Goal: Task Accomplishment & Management: Manage account settings

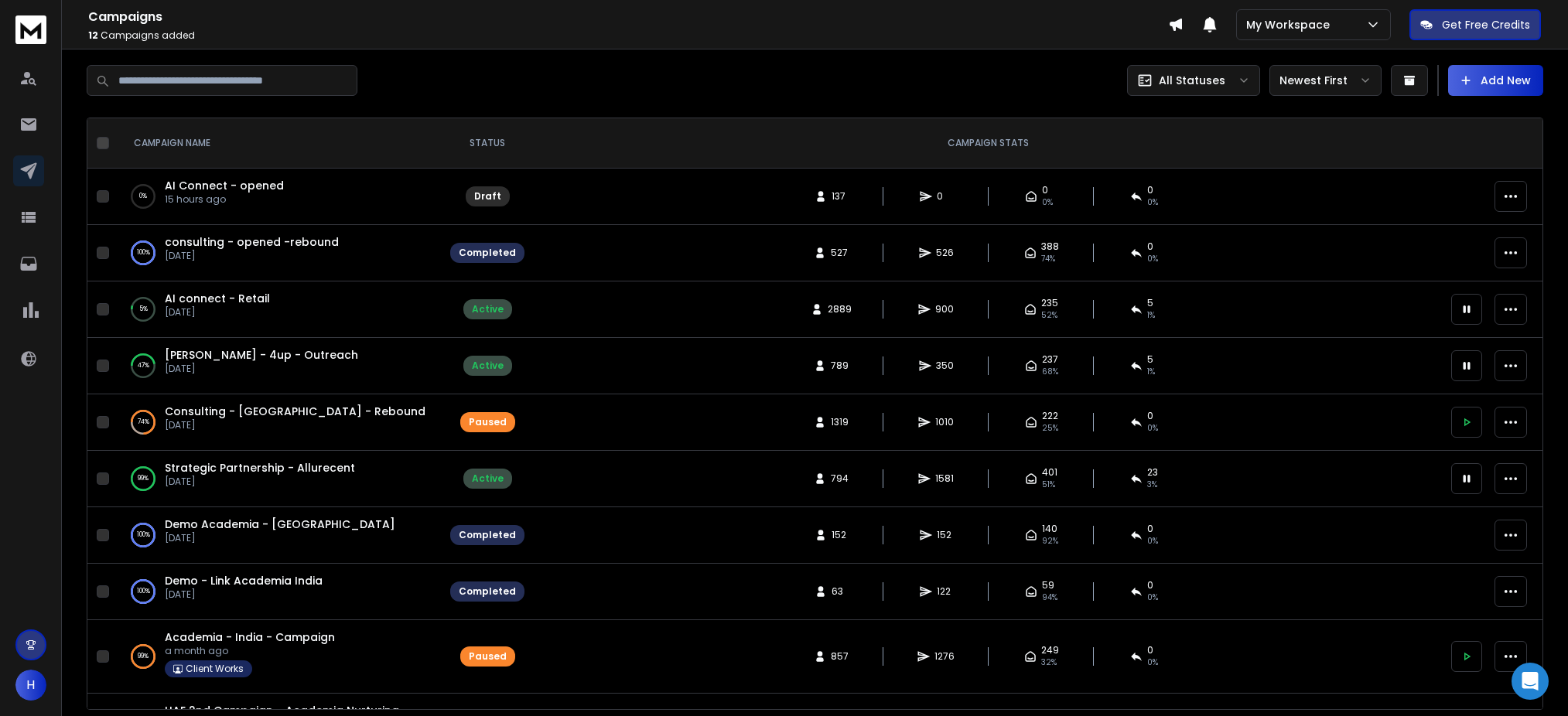
click at [237, 471] on span "Strategic Partnership - Allurecent" at bounding box center [260, 468] width 190 height 16
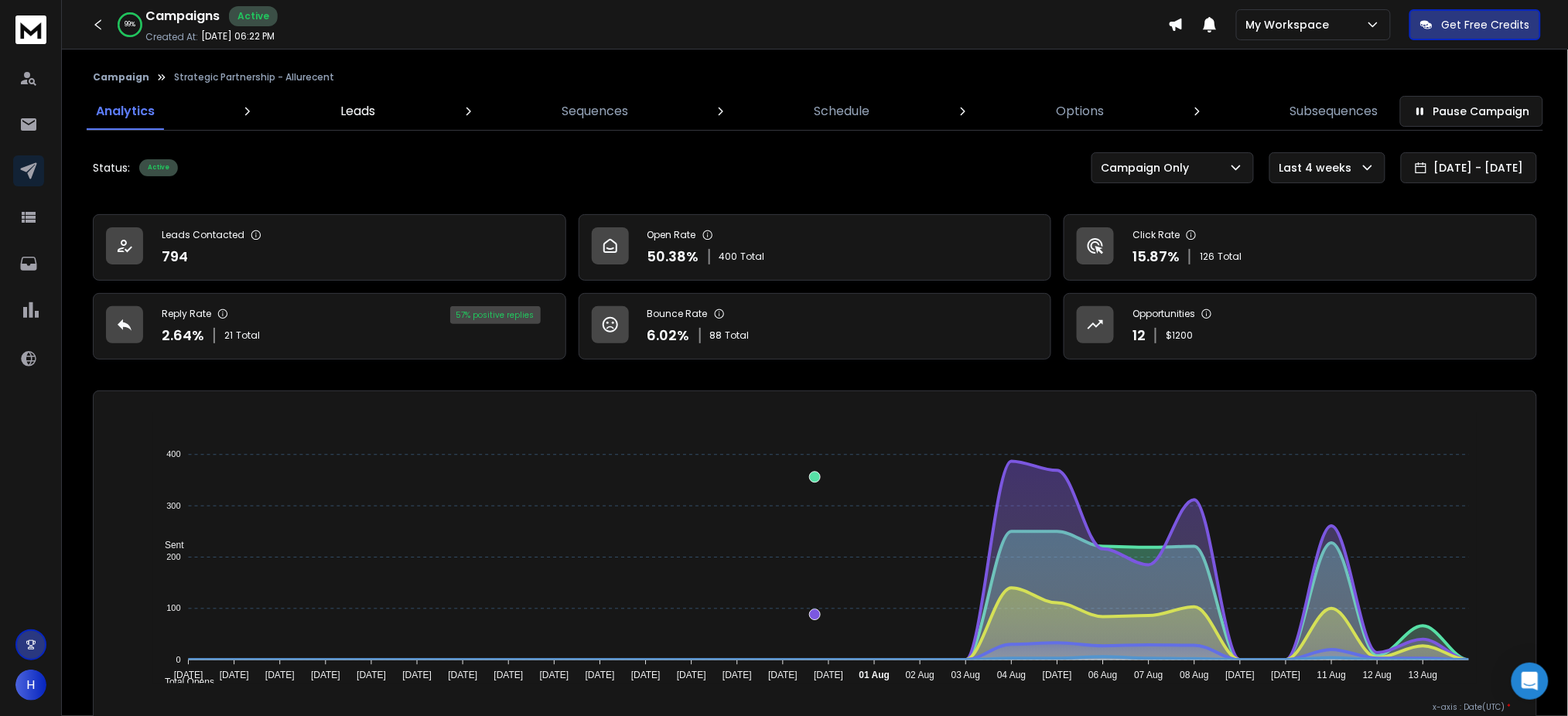
click at [371, 108] on p "Leads" at bounding box center [359, 111] width 35 height 18
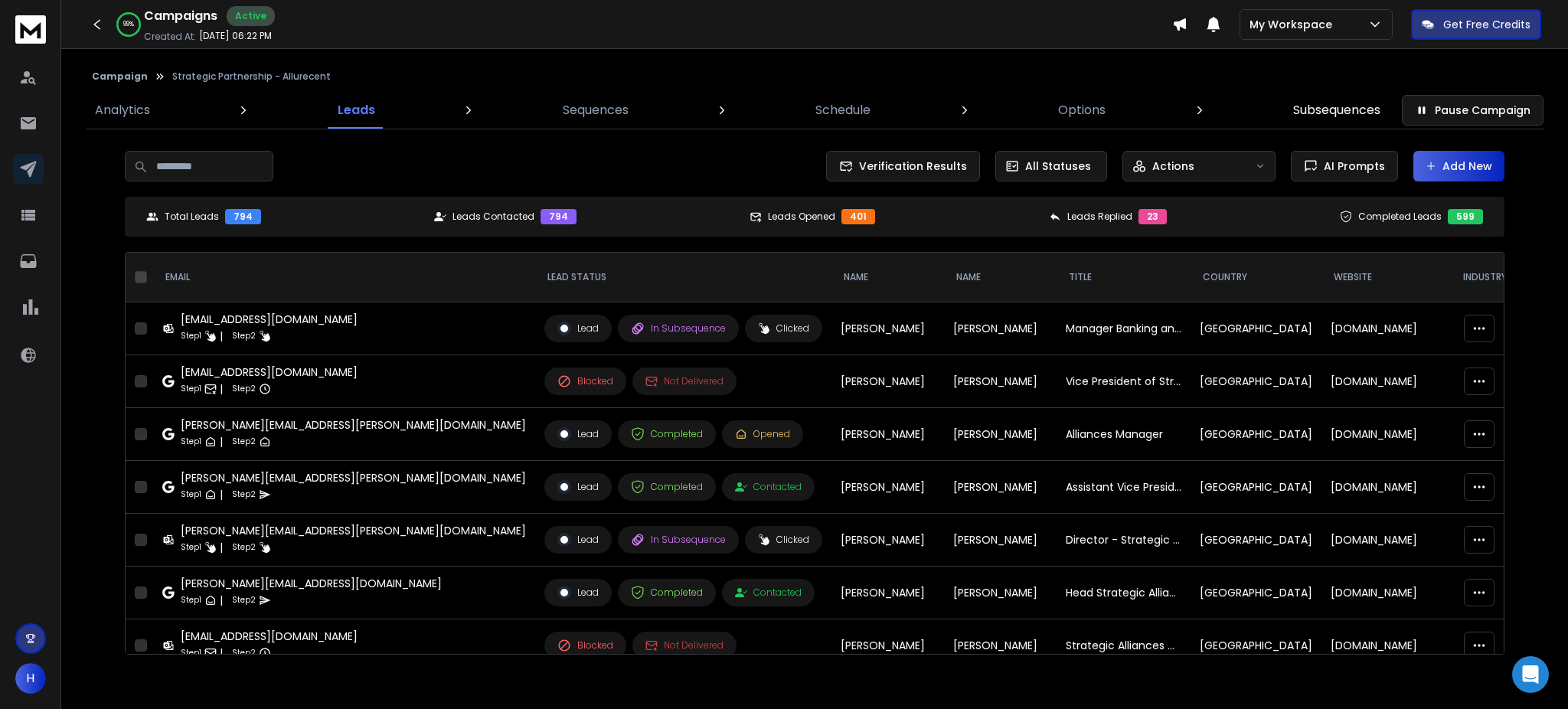
click at [1303, 109] on p "Subsequences" at bounding box center [1337, 109] width 87 height 18
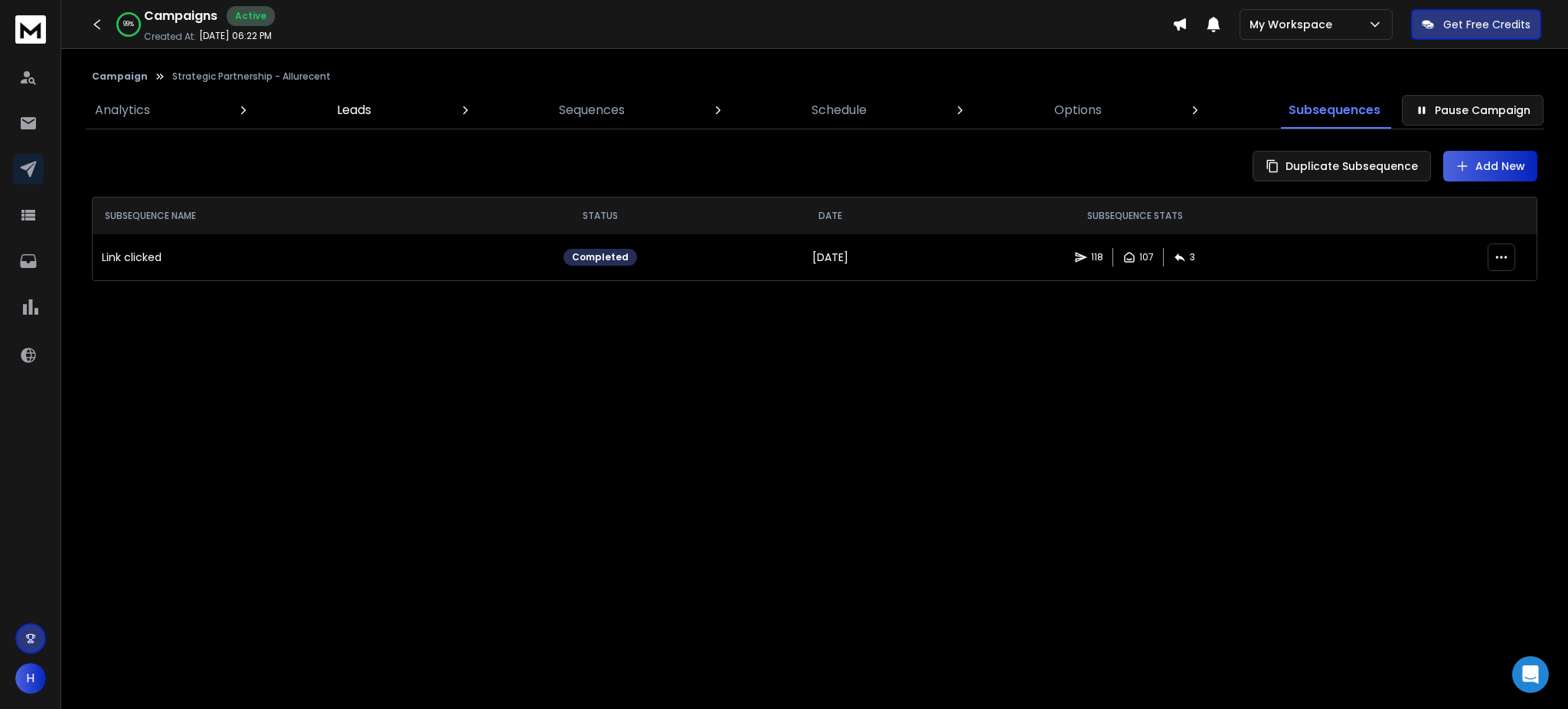
click at [348, 116] on p "Leads" at bounding box center [354, 109] width 35 height 18
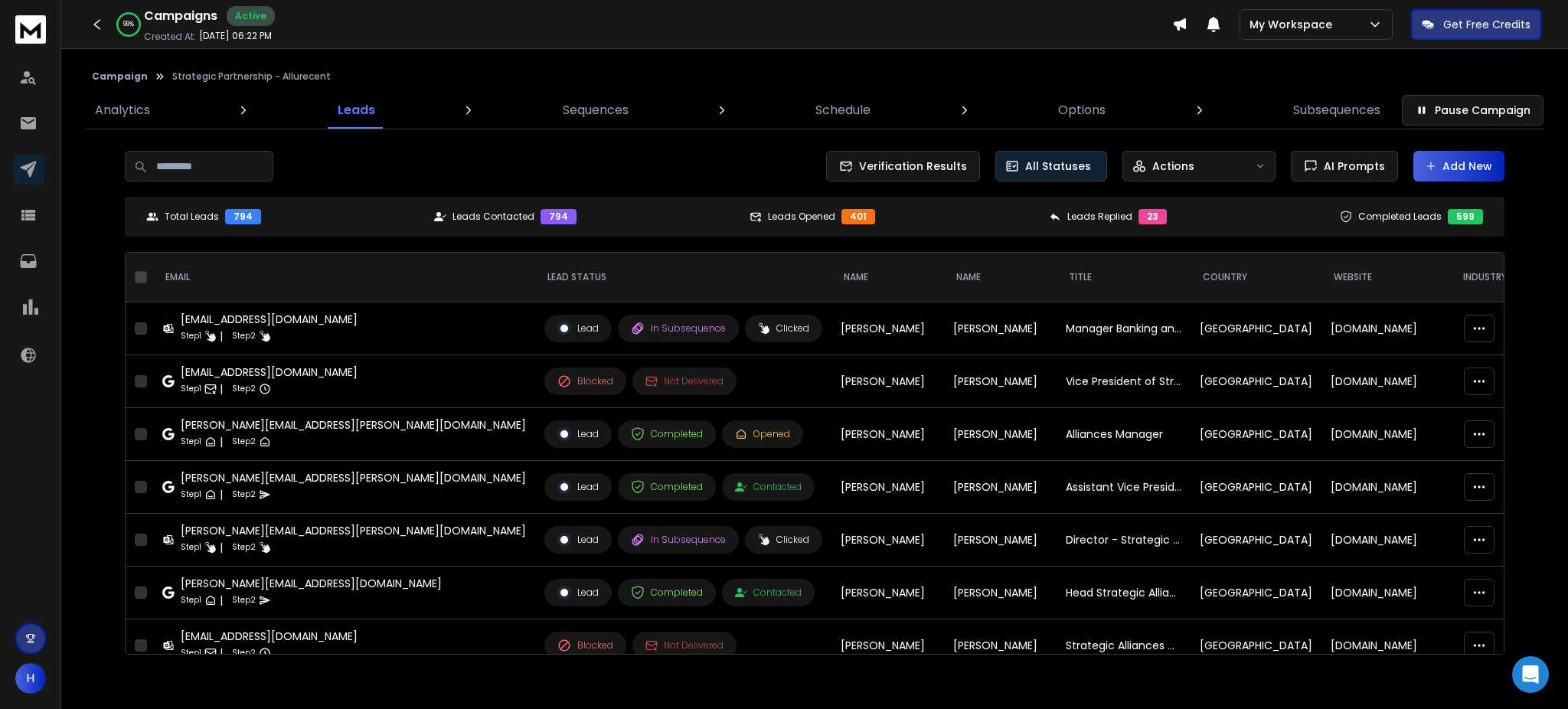
click at [1049, 169] on p "All Statuses" at bounding box center [1058, 166] width 66 height 16
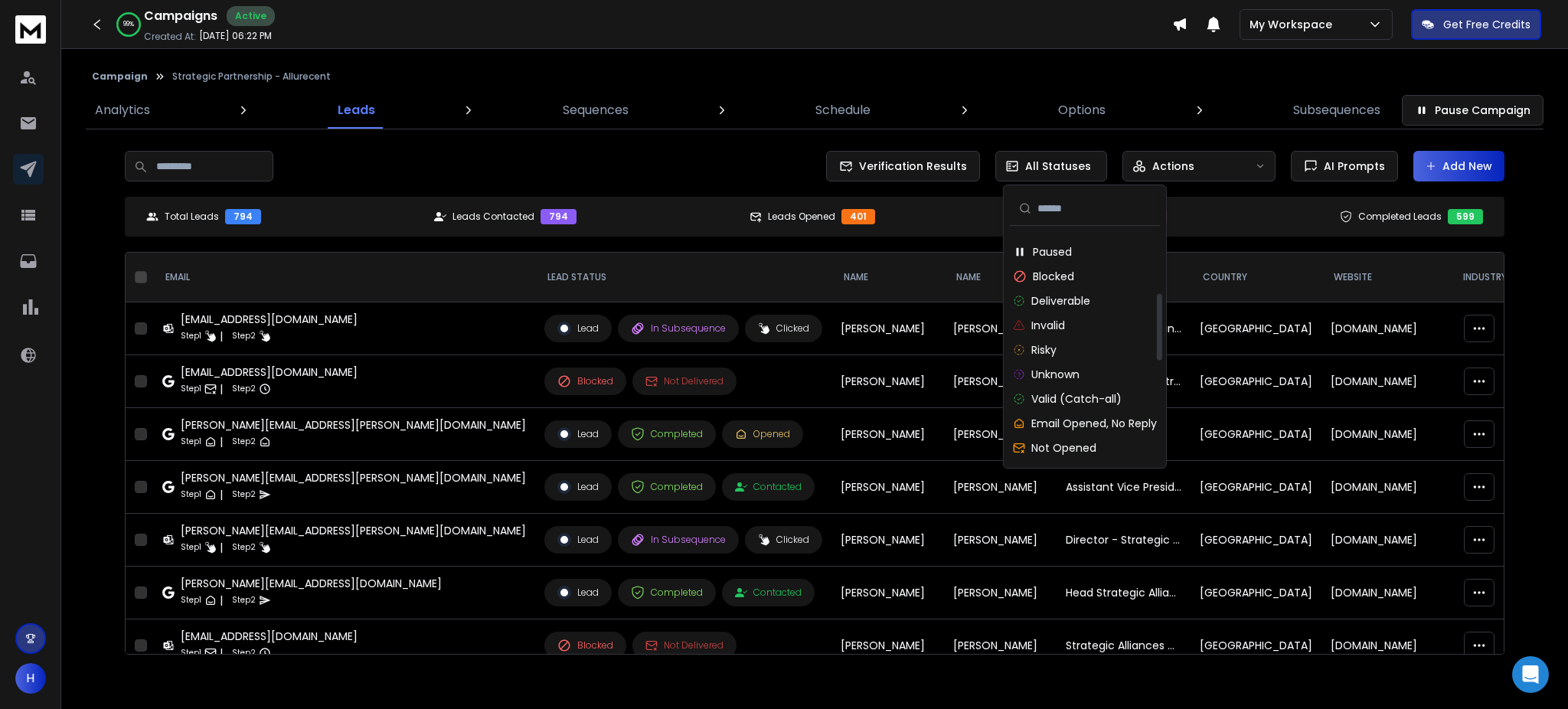
scroll to position [307, 0]
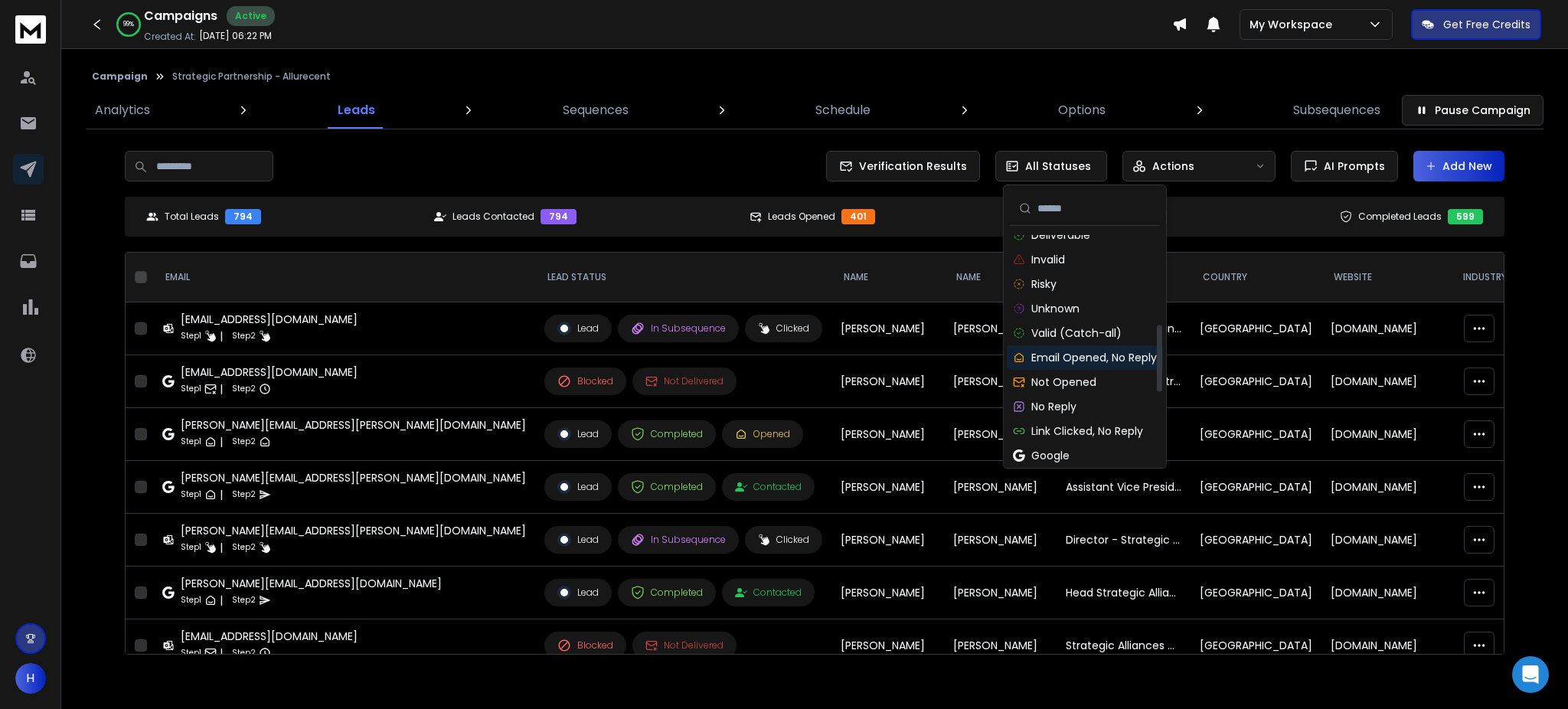
click at [1095, 357] on p "Email Opened, No Reply" at bounding box center [1094, 358] width 126 height 16
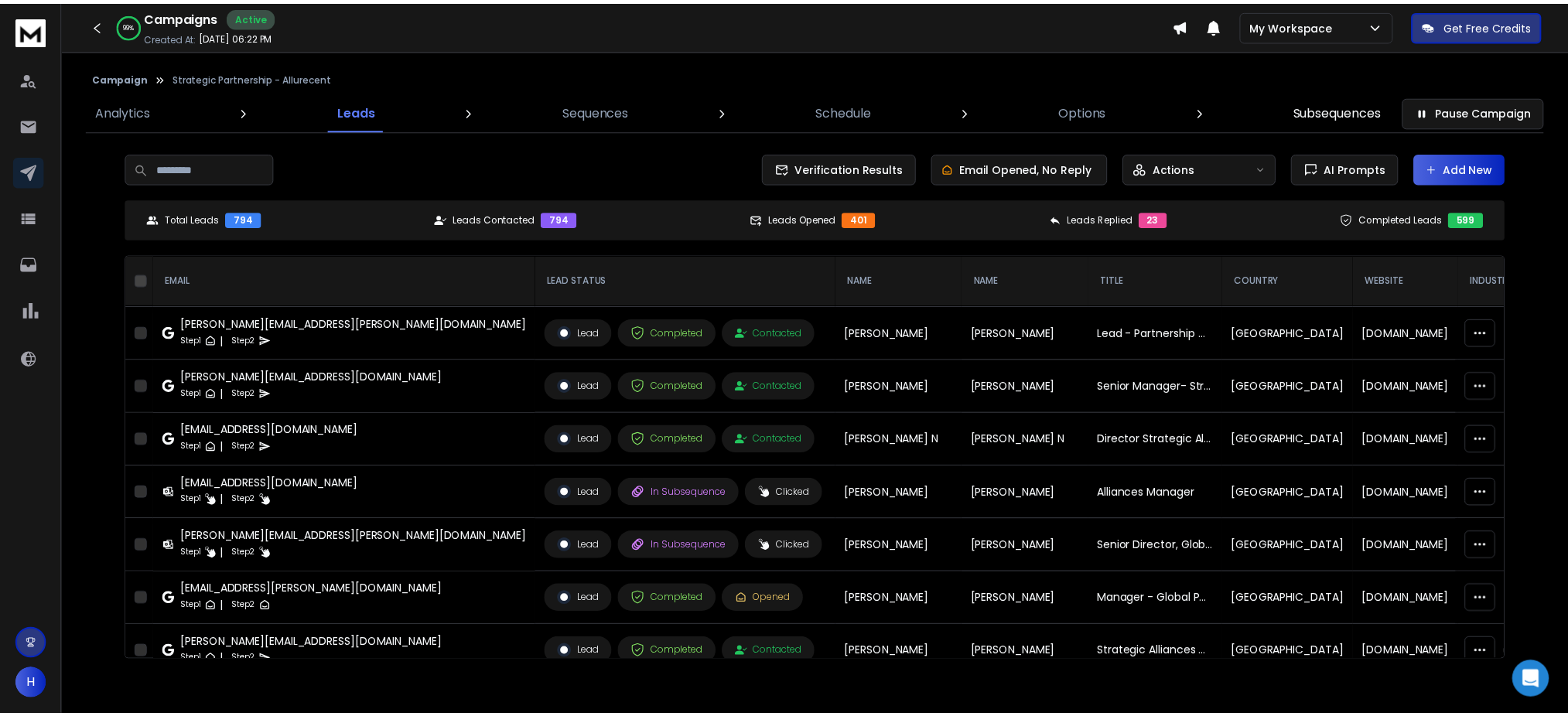
scroll to position [1237, 0]
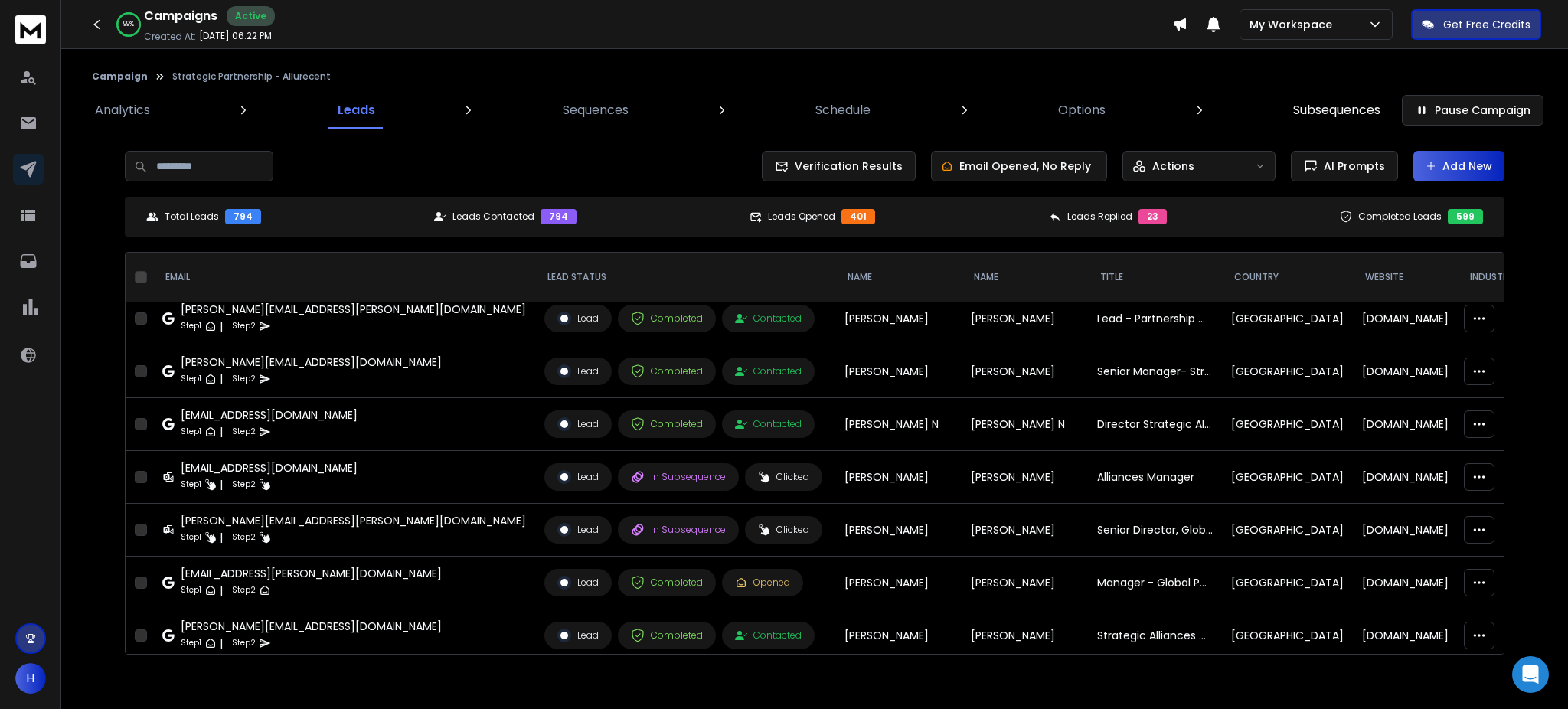
click at [1314, 120] on link "Subsequences" at bounding box center [1337, 110] width 106 height 36
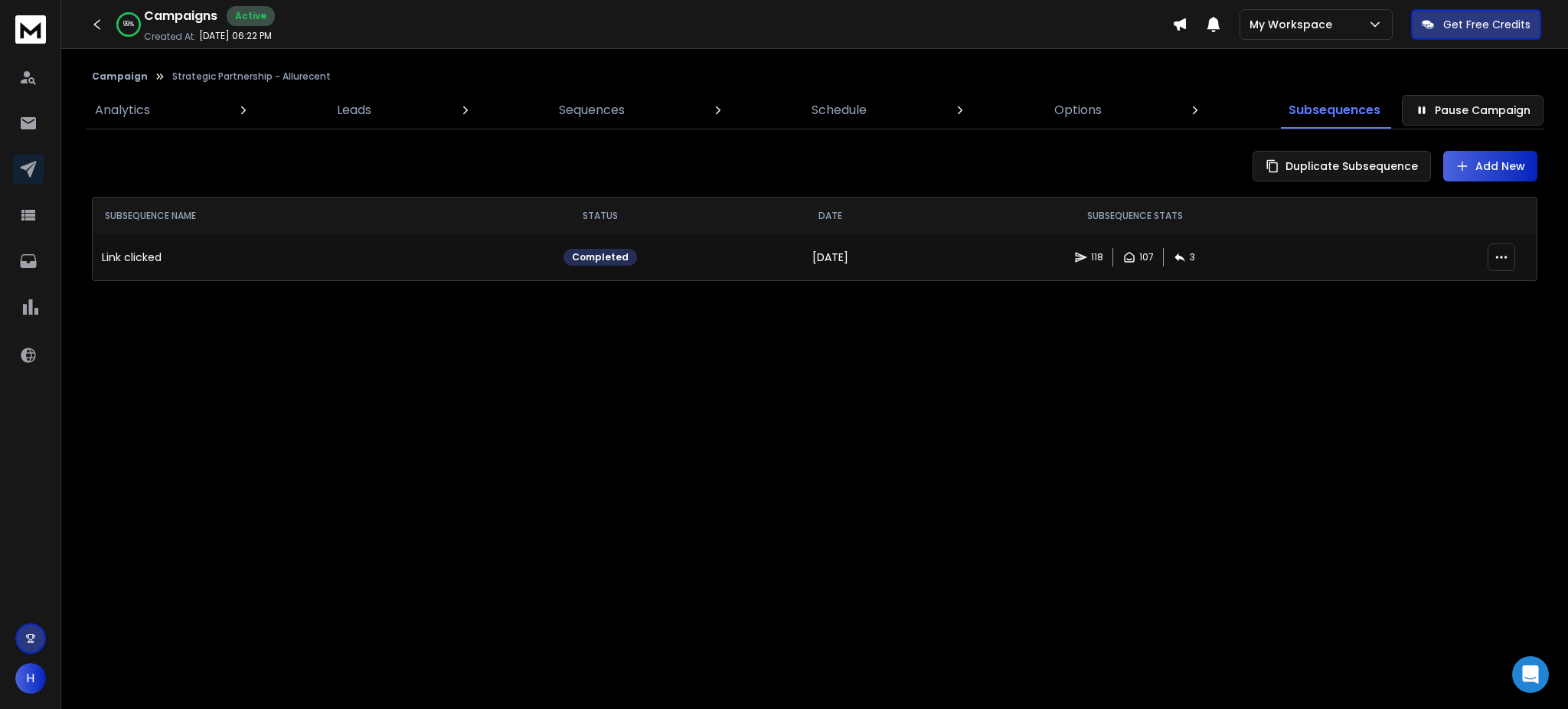
click at [331, 262] on td "Link clicked" at bounding box center [275, 257] width 364 height 46
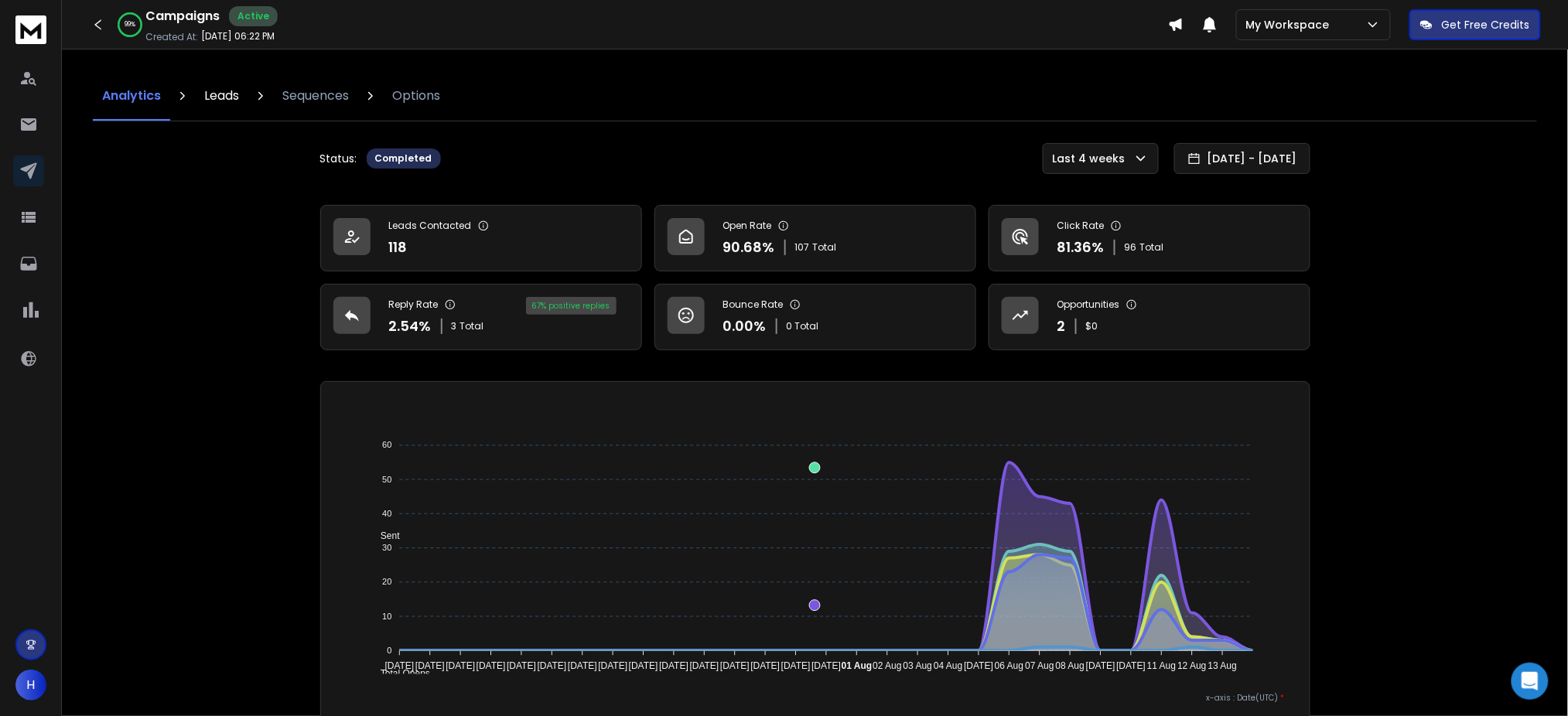
click at [226, 104] on link "Leads" at bounding box center [221, 96] width 54 height 49
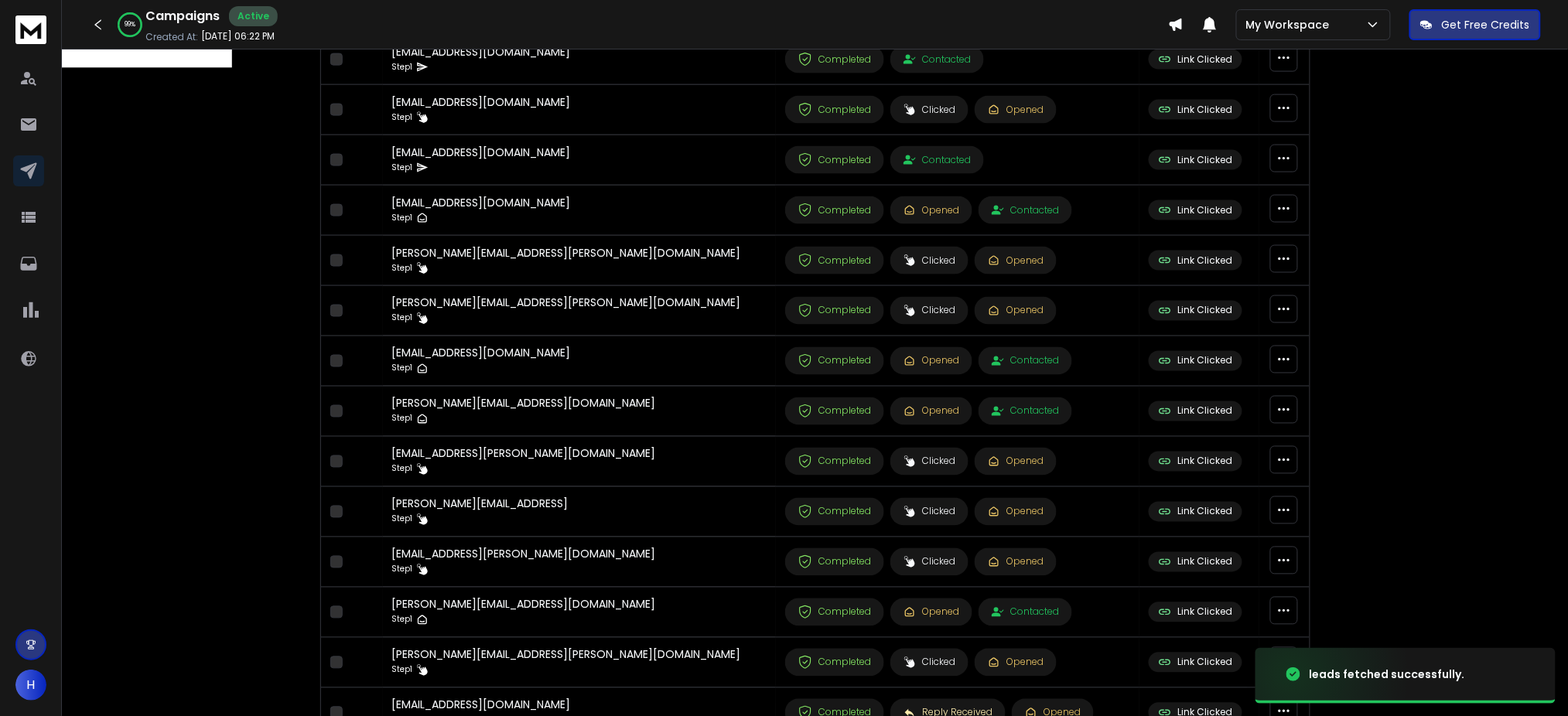
scroll to position [604, 0]
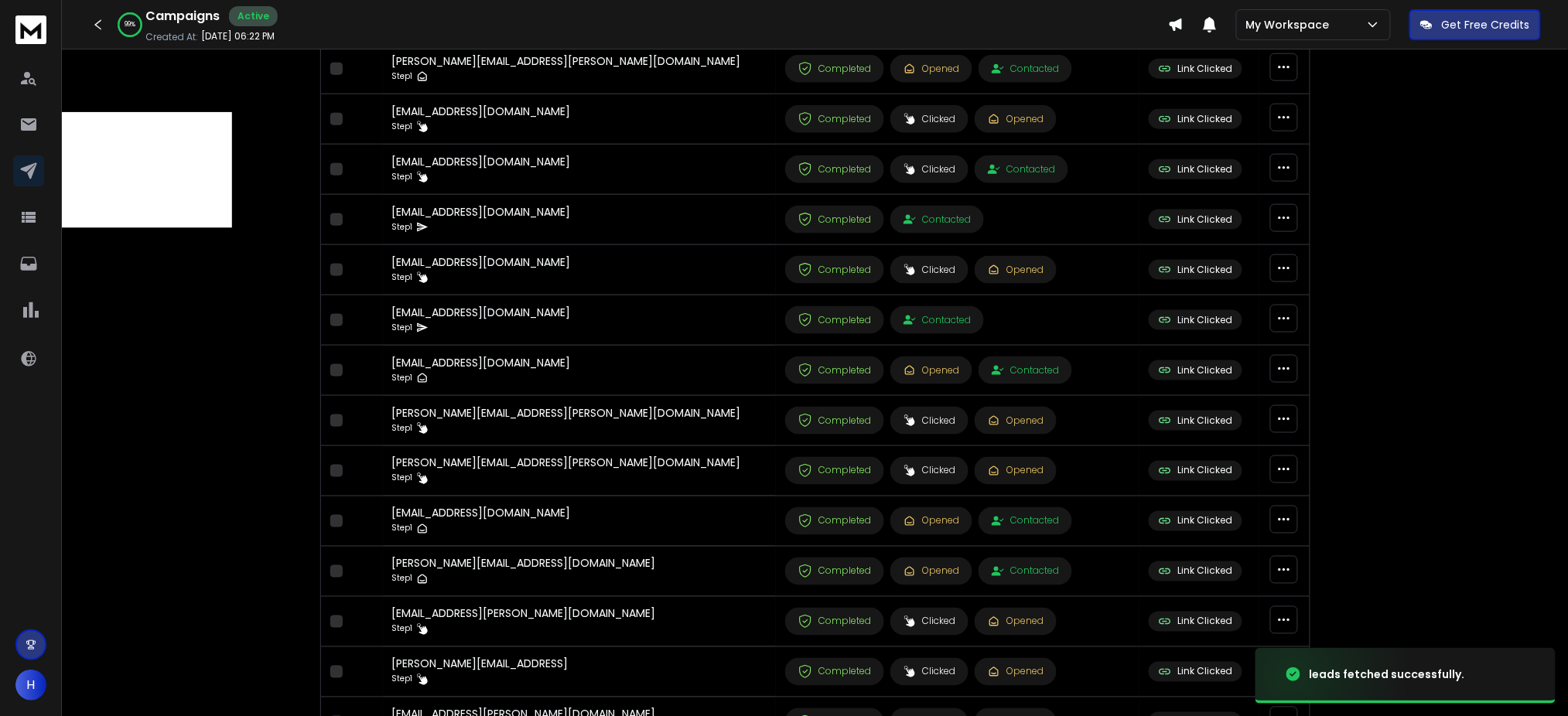
click at [20, 35] on img at bounding box center [31, 30] width 31 height 29
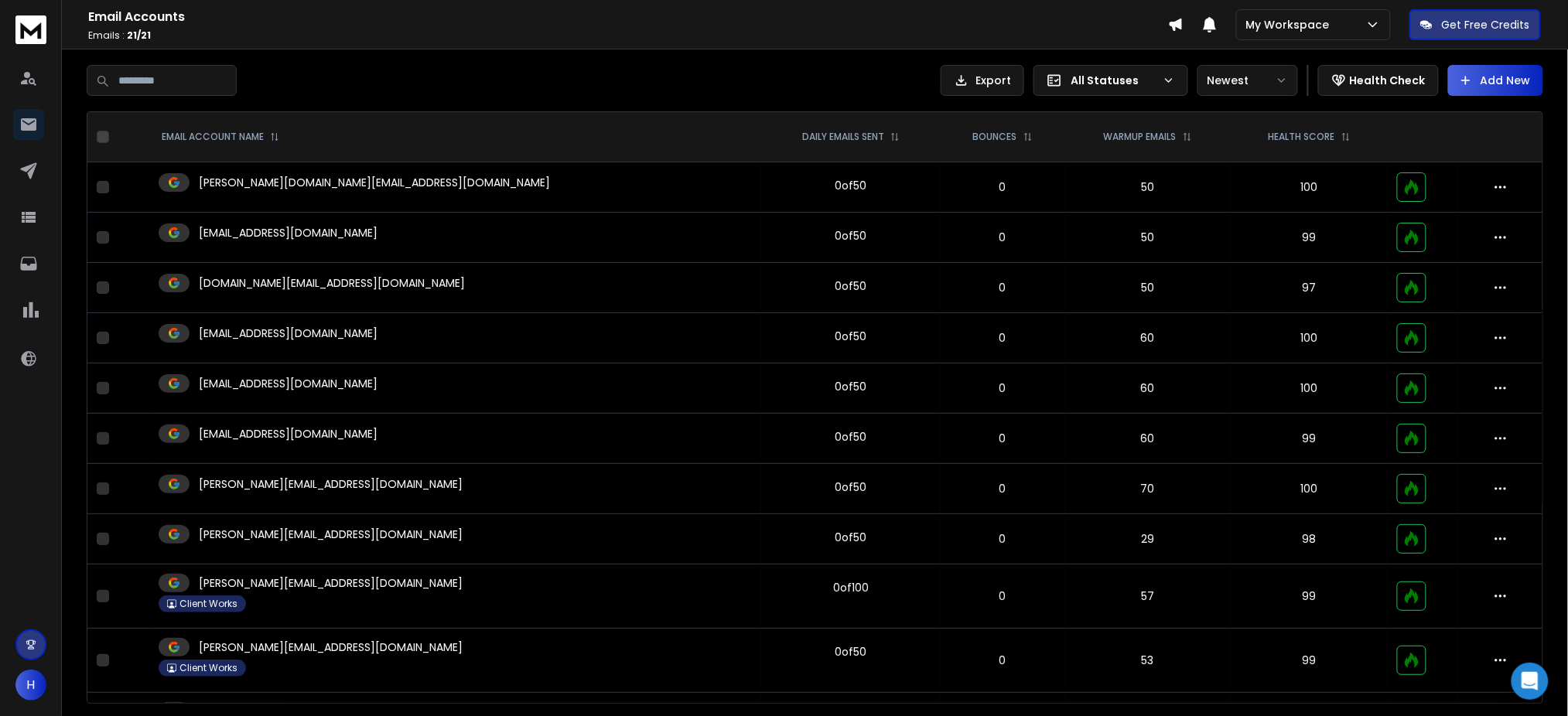
click at [454, 50] on div "Export All Statuses Newest Health Check Add New EMAIL ACCOUNT NAME DAILY EMAILS…" at bounding box center [815, 383] width 1506 height 669
click at [525, 62] on div "Export All Statuses Newest Health Check Add New EMAIL ACCOUNT NAME DAILY EMAILS…" at bounding box center [815, 383] width 1506 height 669
click at [455, 70] on div at bounding box center [509, 80] width 845 height 31
click at [1468, 81] on icon at bounding box center [1465, 80] width 9 height 9
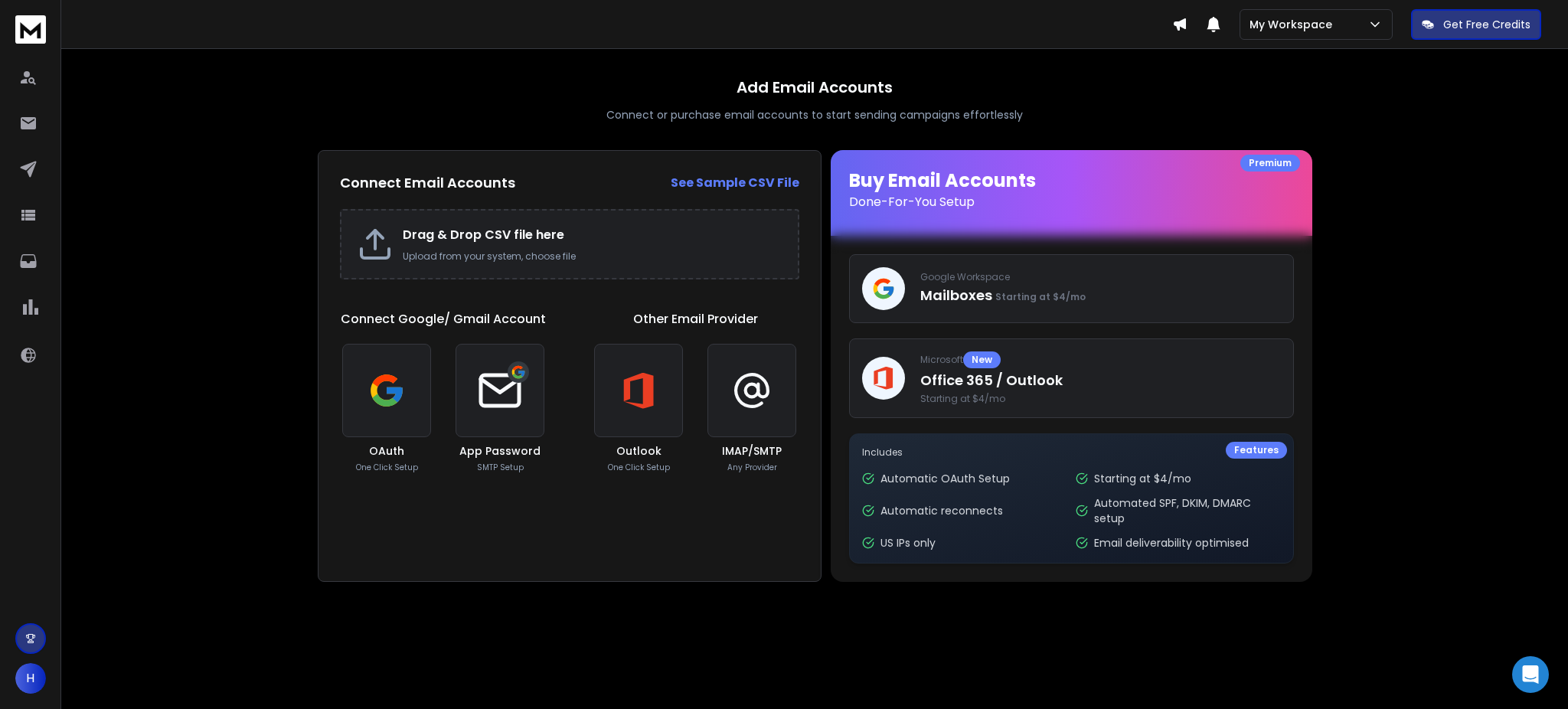
click at [394, 392] on icon at bounding box center [387, 390] width 38 height 46
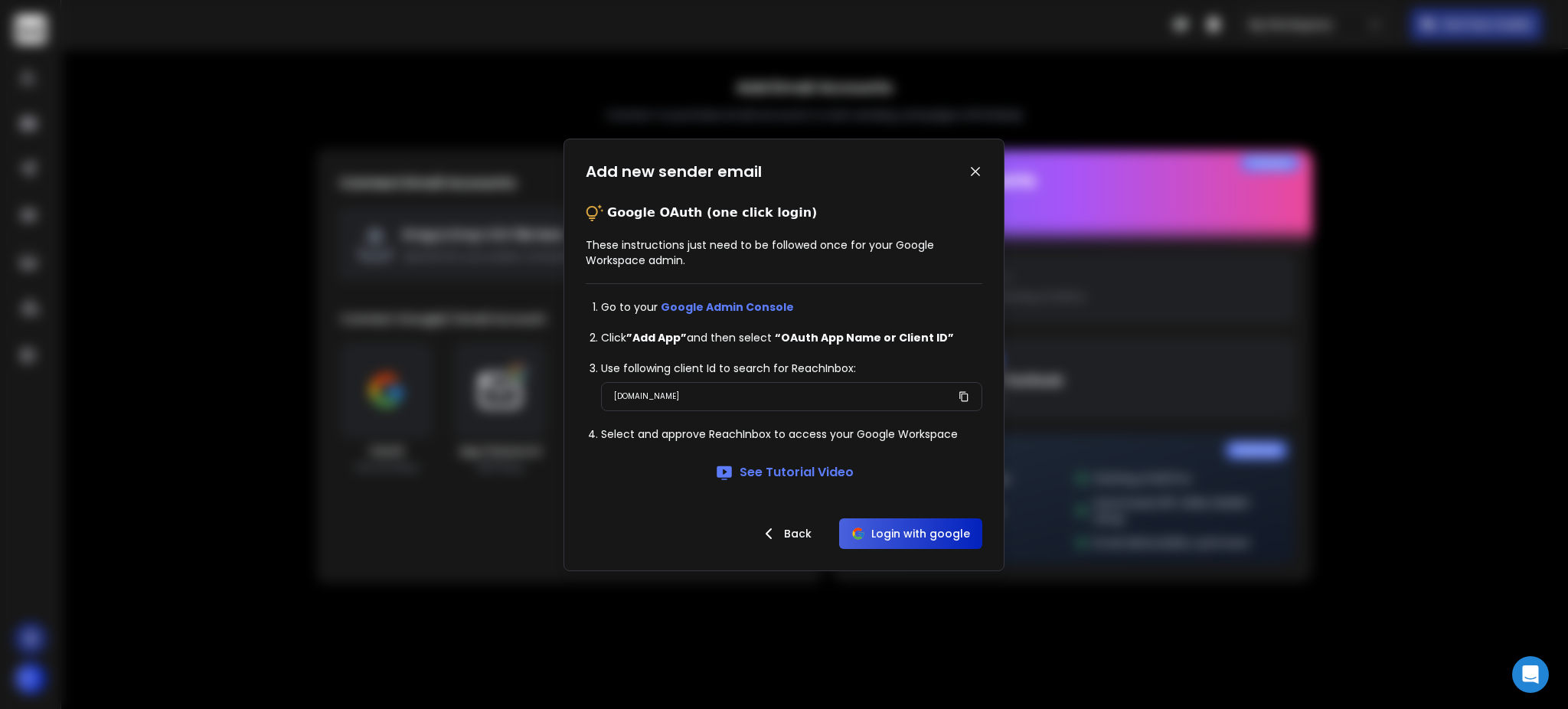
click at [87, 600] on div "Add new sender email Google OAuth (one click login) These instructions just nee…" at bounding box center [784, 354] width 1568 height 709
click at [985, 173] on div "Add new sender email Google OAuth (one click login) These instructions just nee…" at bounding box center [784, 355] width 441 height 433
click at [978, 171] on icon at bounding box center [976, 172] width 14 height 14
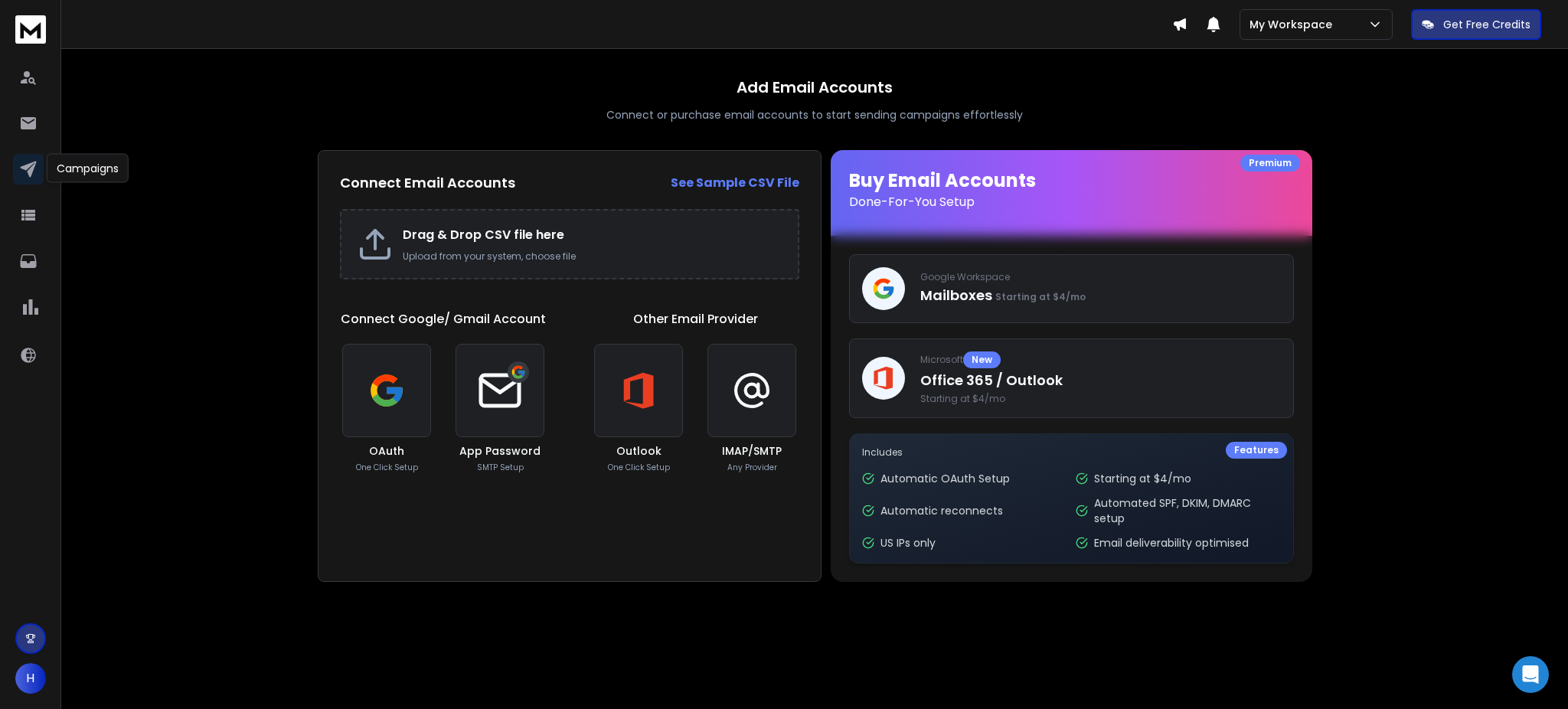
click at [16, 169] on link at bounding box center [28, 169] width 30 height 30
